Goal: Check status: Check status

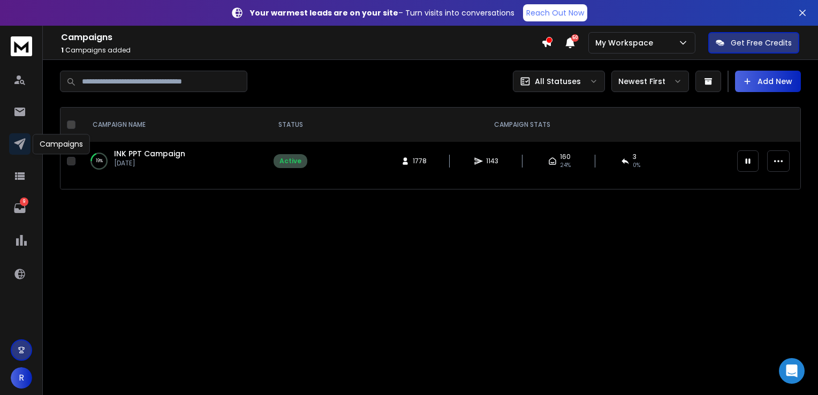
click at [163, 150] on span "INK PPT Campaign" at bounding box center [149, 153] width 71 height 11
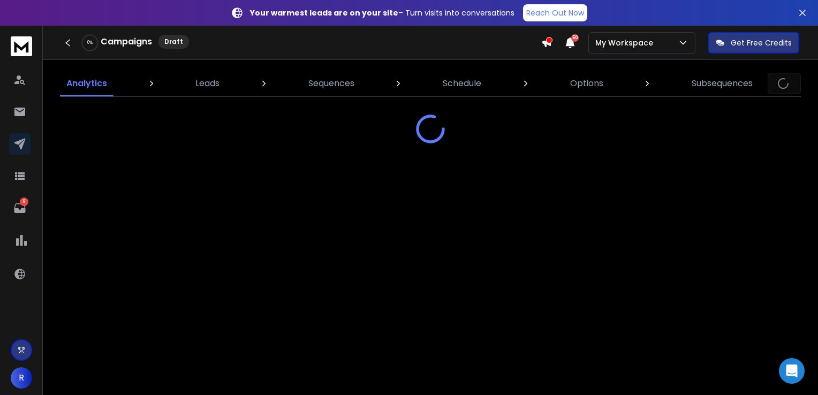
click at [163, 150] on div "Analytics Leads Sequences Schedule Options Subsequences" at bounding box center [430, 110] width 775 height 101
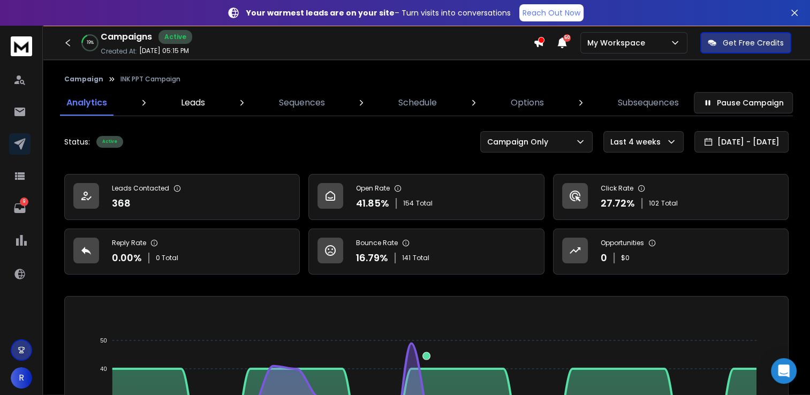
click at [197, 98] on p "Leads" at bounding box center [193, 102] width 24 height 13
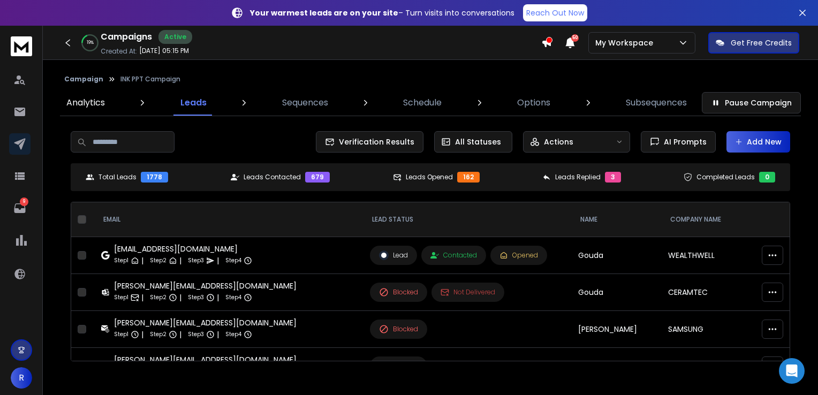
click at [94, 103] on p "Analytics" at bounding box center [85, 102] width 39 height 13
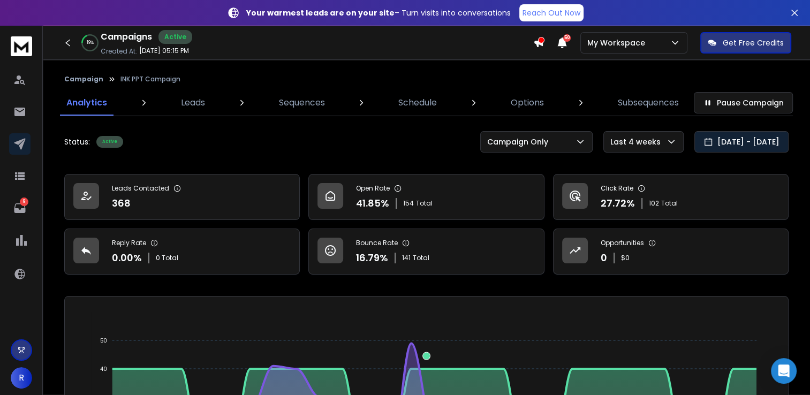
click at [728, 138] on button "[DATE] - [DATE]" at bounding box center [741, 141] width 94 height 21
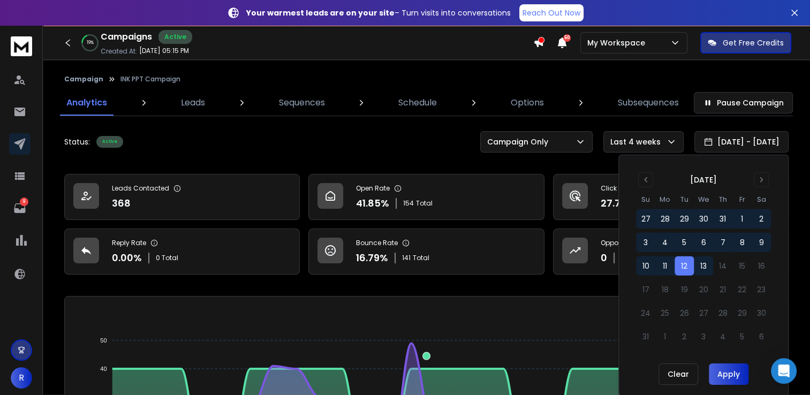
click at [681, 265] on button "12" at bounding box center [683, 265] width 19 height 19
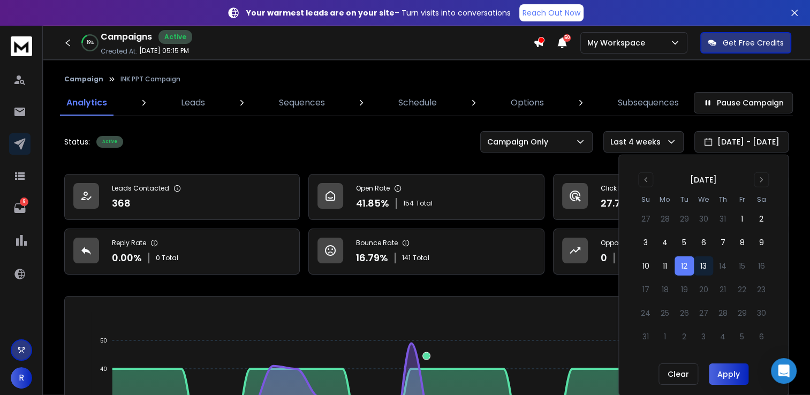
click at [681, 265] on button "12" at bounding box center [683, 265] width 19 height 19
click at [684, 267] on button "12" at bounding box center [683, 265] width 19 height 19
click at [722, 382] on button "Apply" at bounding box center [729, 373] width 40 height 21
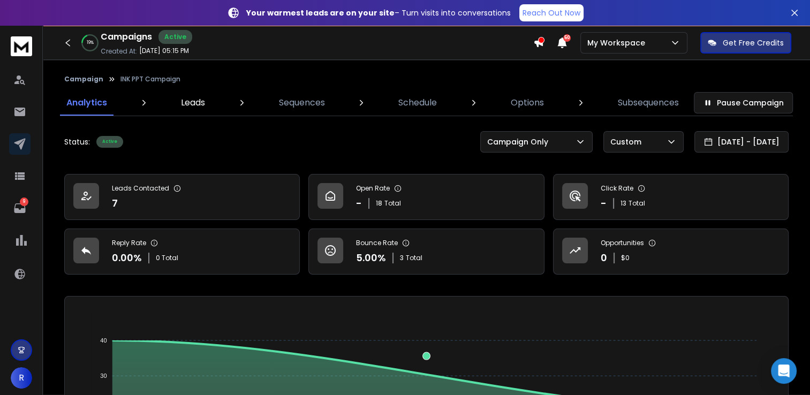
click at [201, 101] on p "Leads" at bounding box center [193, 102] width 24 height 13
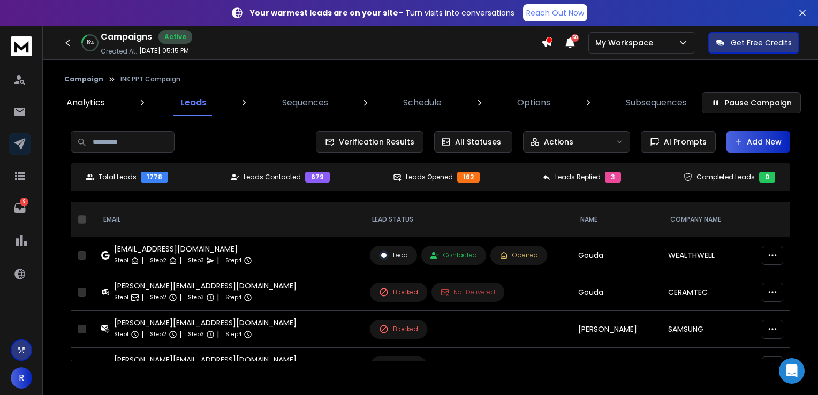
click at [85, 94] on link "Analytics" at bounding box center [85, 103] width 51 height 26
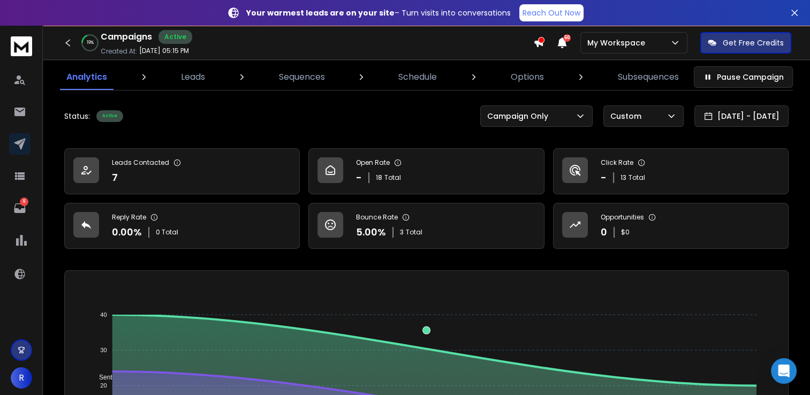
scroll to position [4, 0]
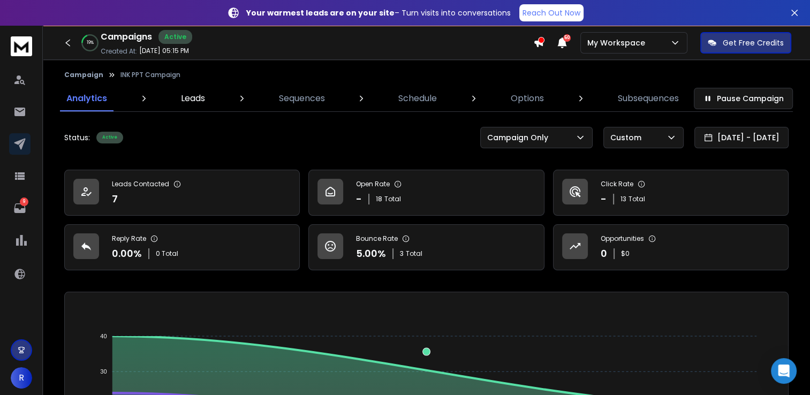
click at [193, 96] on p "Leads" at bounding box center [193, 98] width 24 height 13
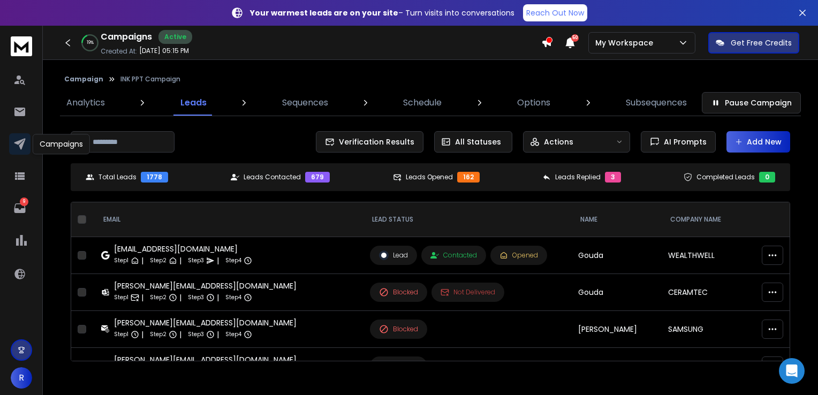
click at [20, 142] on icon at bounding box center [19, 143] width 11 height 11
